Goal: Information Seeking & Learning: Check status

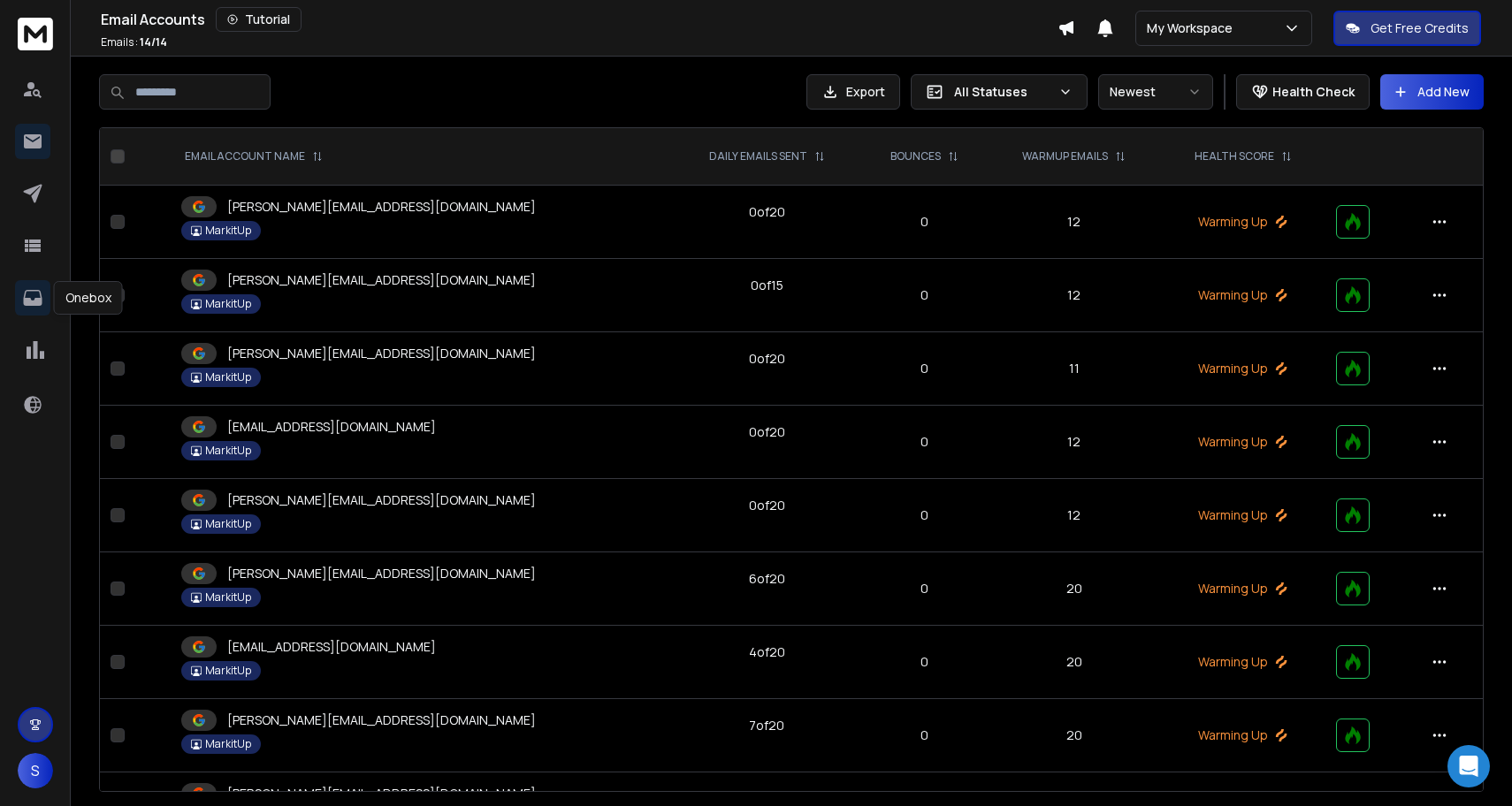
click at [44, 311] on link at bounding box center [32, 298] width 35 height 35
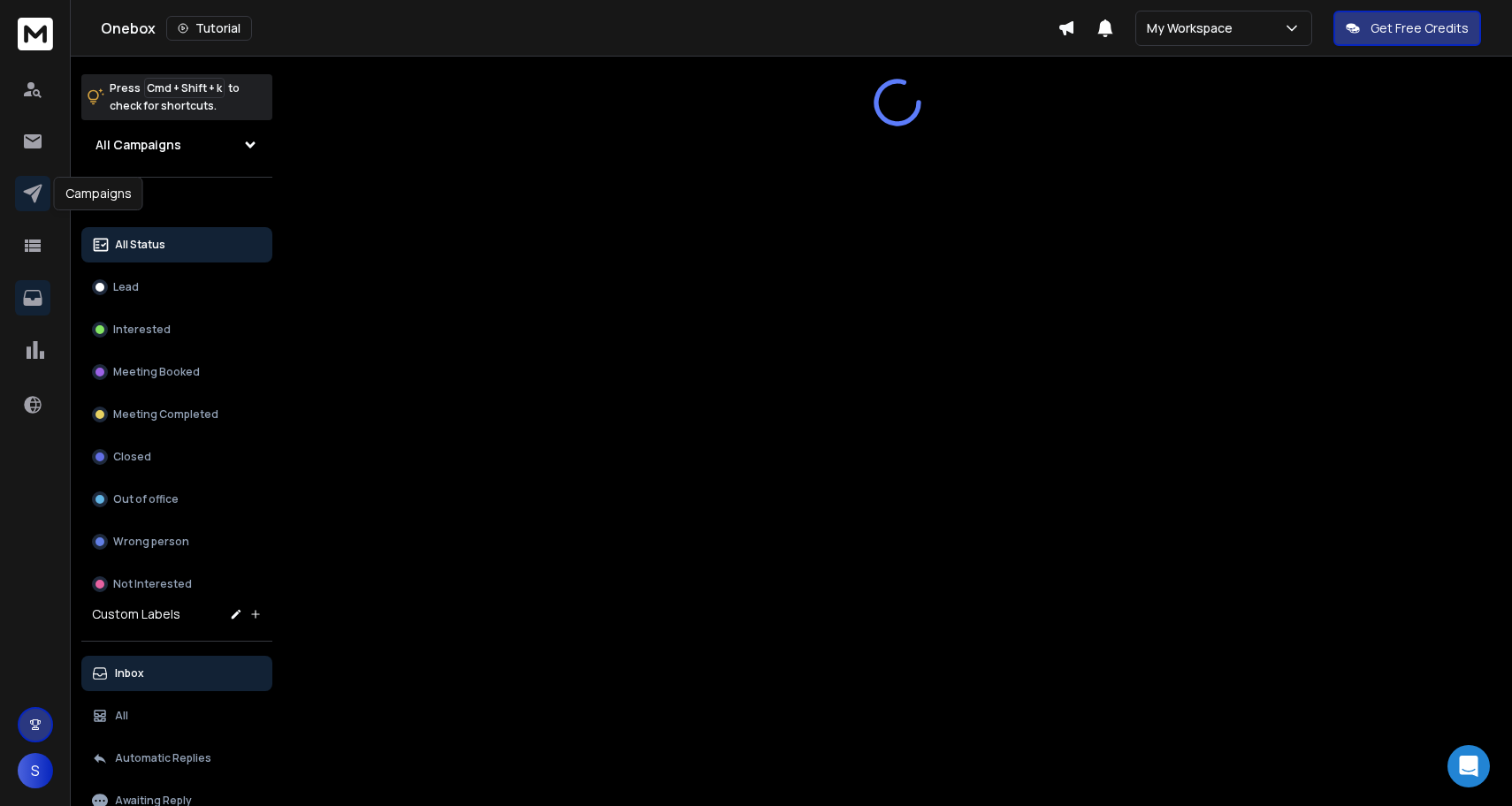
click at [33, 200] on icon at bounding box center [31, 194] width 18 height 18
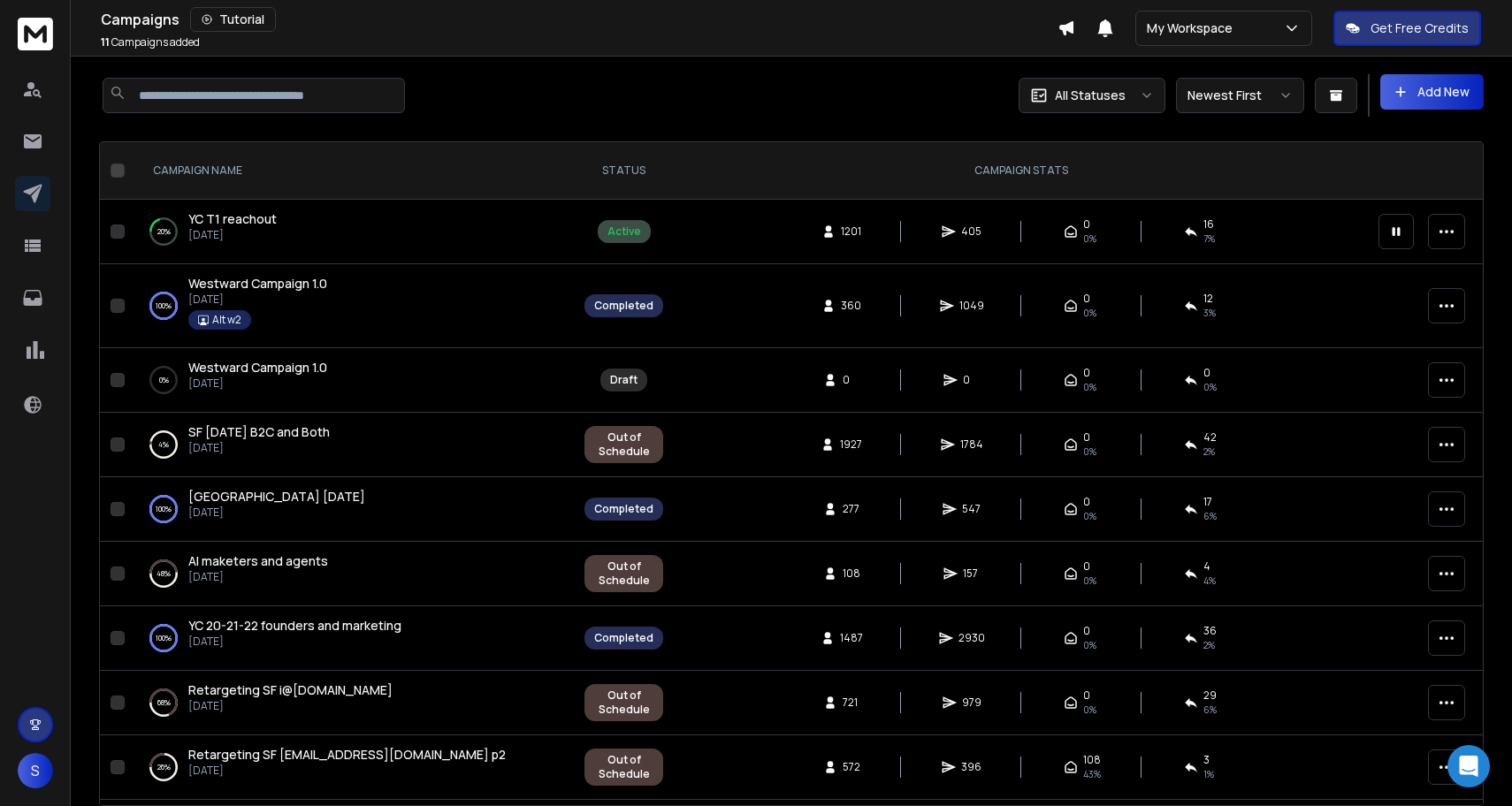
click at [250, 237] on p "[DATE]" at bounding box center [232, 235] width 89 height 14
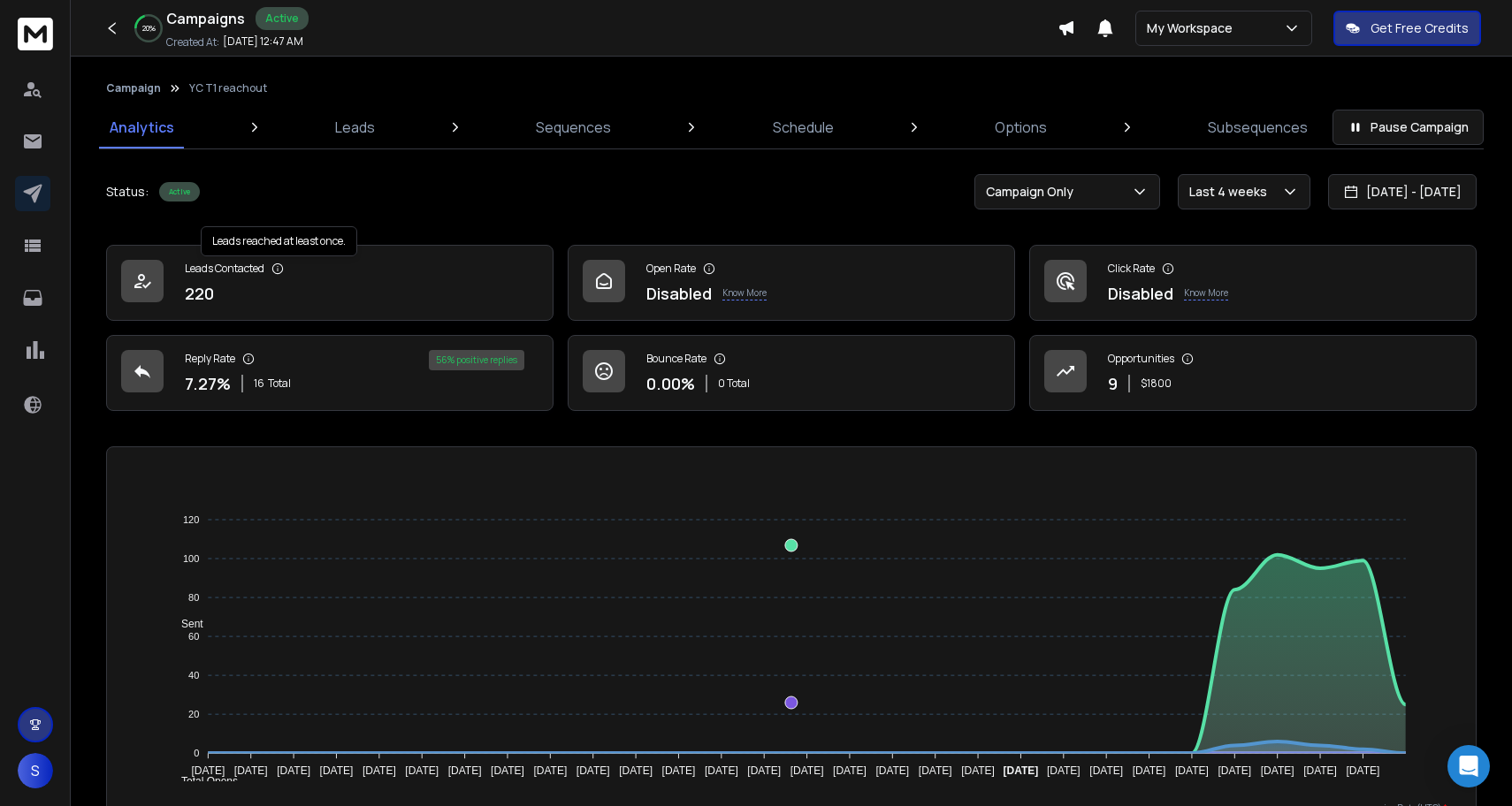
click at [280, 271] on icon at bounding box center [278, 268] width 12 height 12
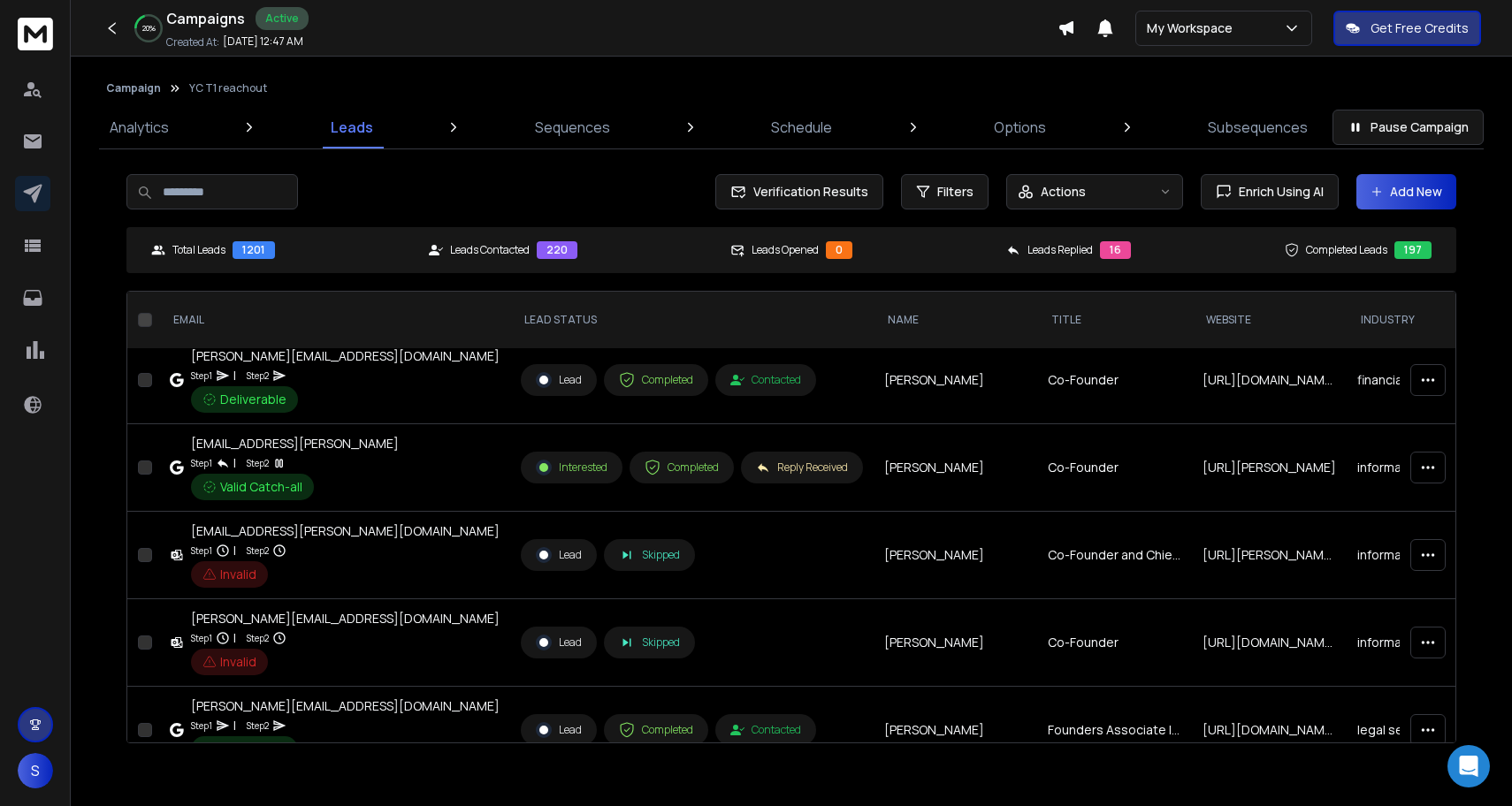
scroll to position [461, 0]
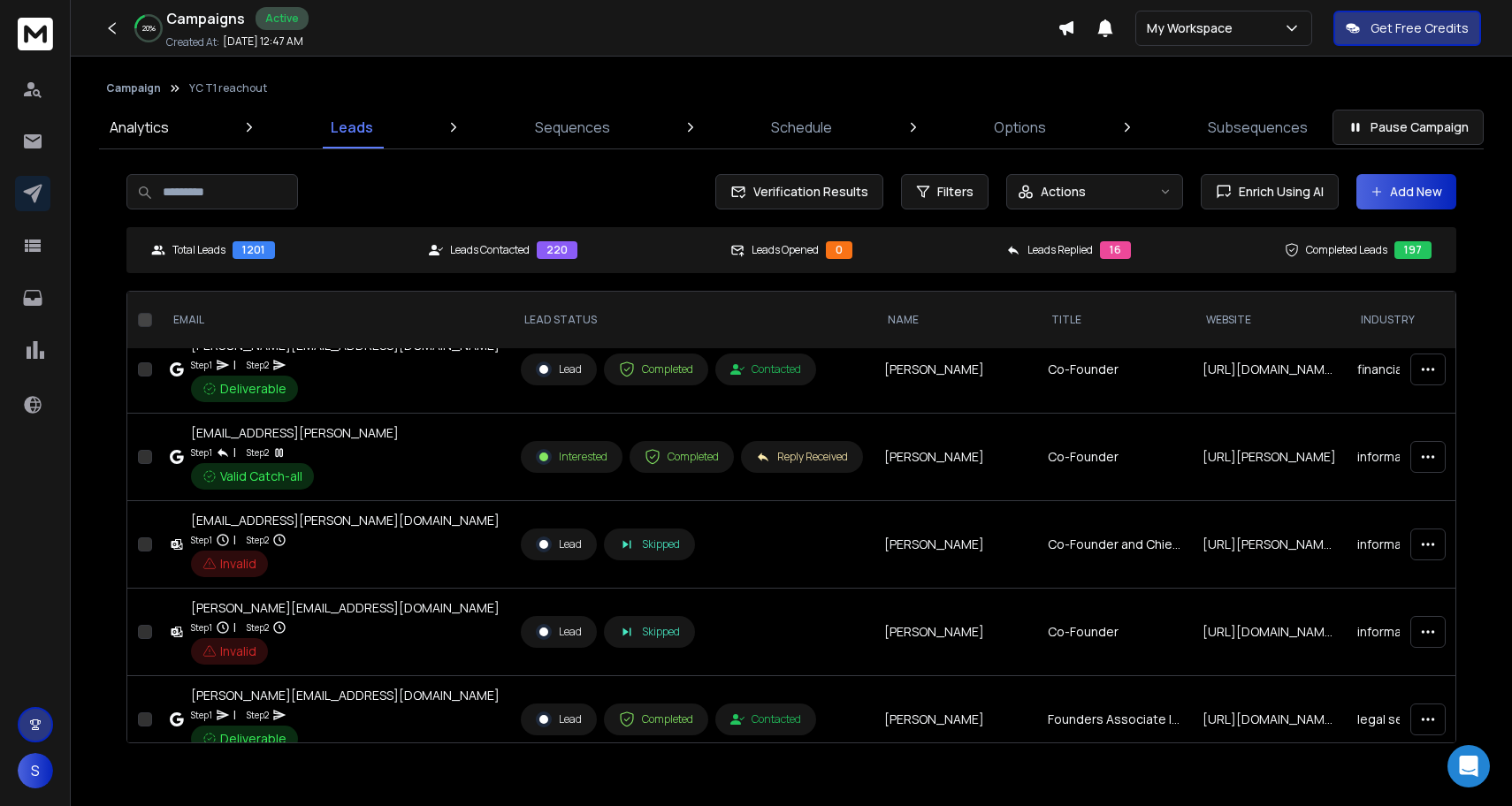
click at [151, 148] on link "Analytics" at bounding box center [139, 127] width 80 height 42
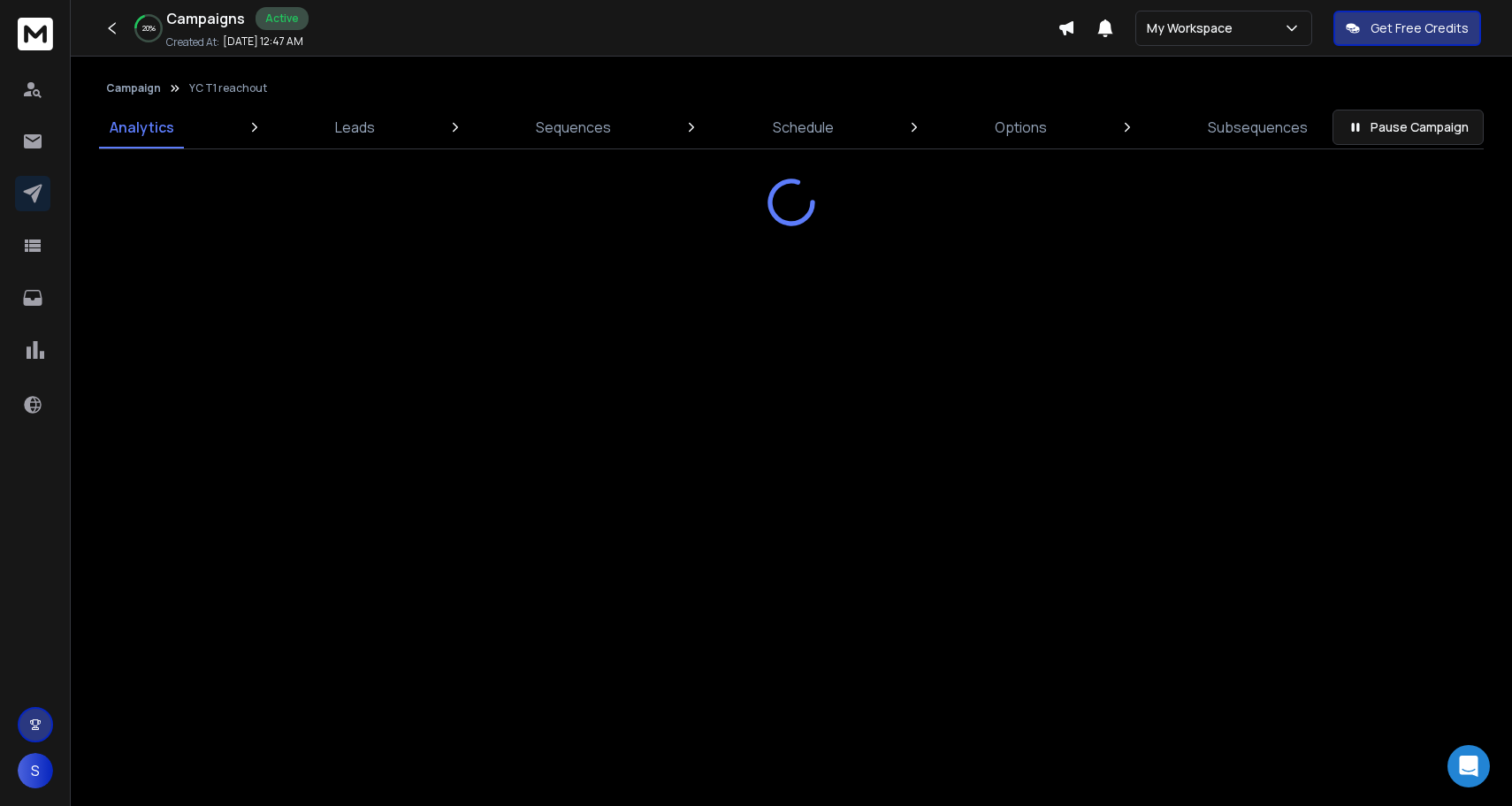
click at [158, 133] on p "Analytics" at bounding box center [142, 127] width 65 height 21
